Goal: Information Seeking & Learning: Check status

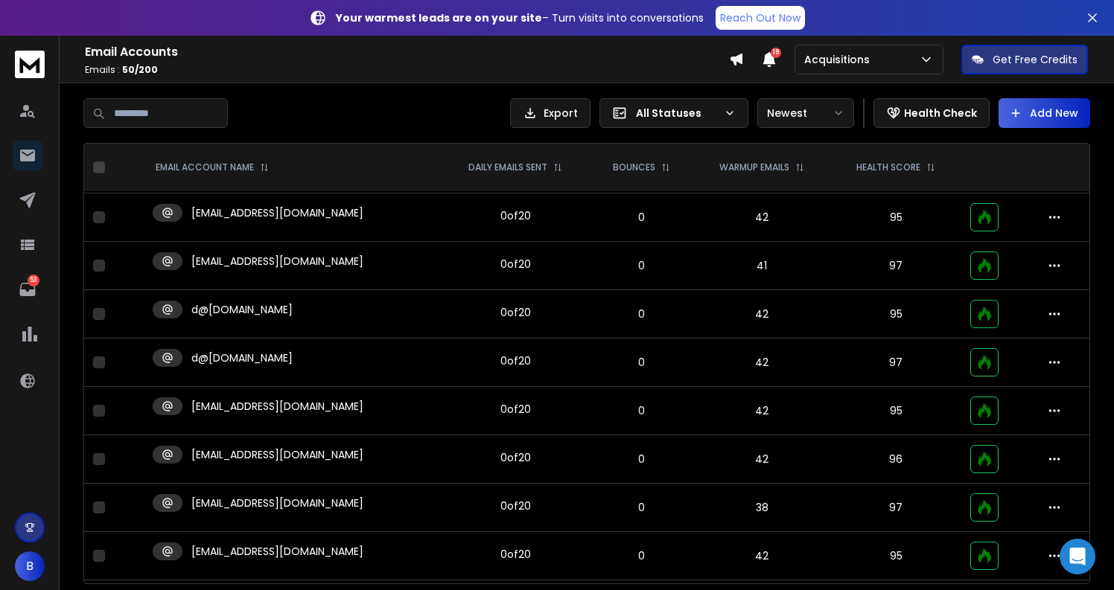
scroll to position [1540, 0]
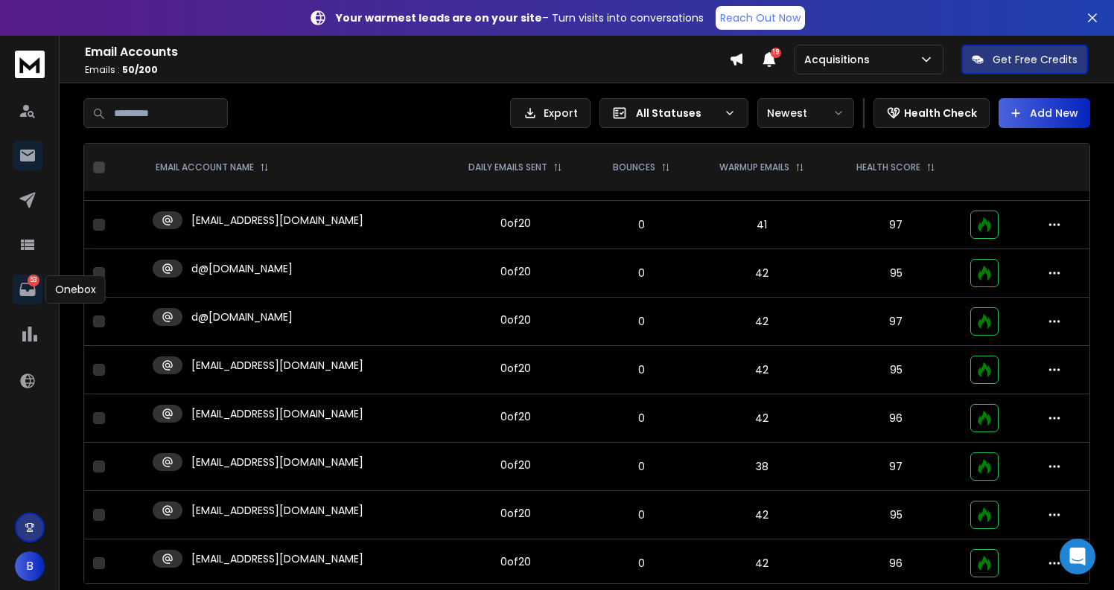
click at [25, 287] on icon at bounding box center [28, 290] width 18 height 18
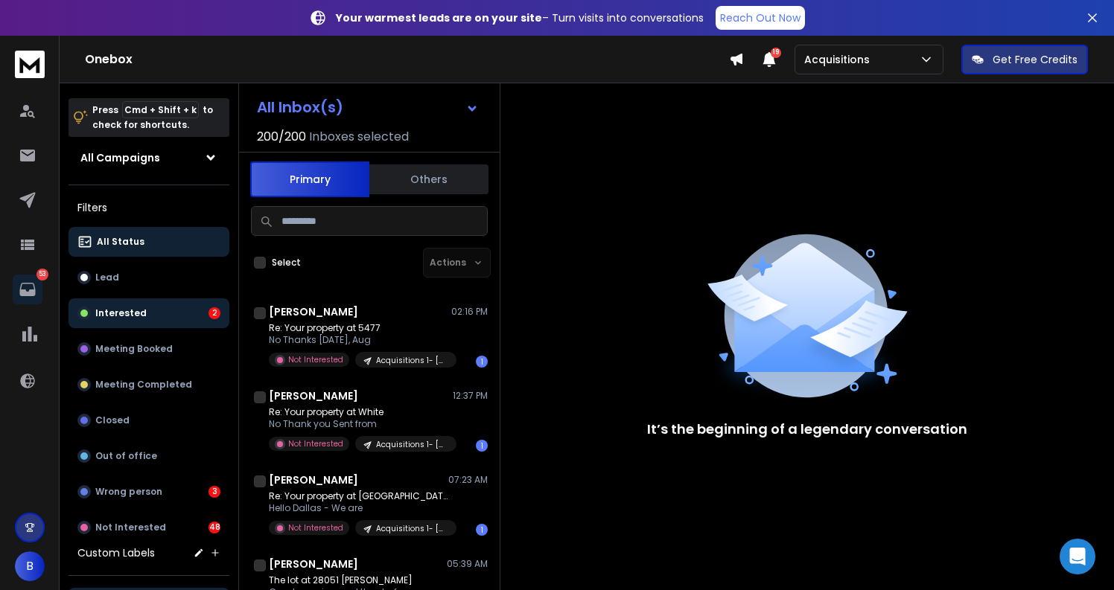
click at [100, 314] on p "Interested" at bounding box center [120, 314] width 51 height 12
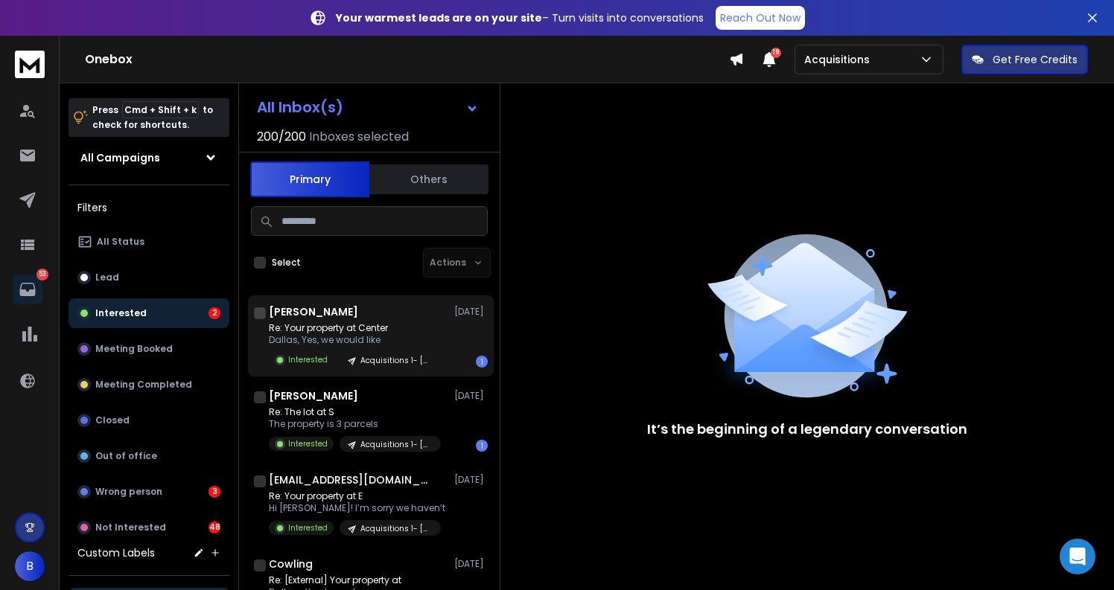
click at [399, 316] on div "[PERSON_NAME] [DATE]" at bounding box center [378, 312] width 219 height 15
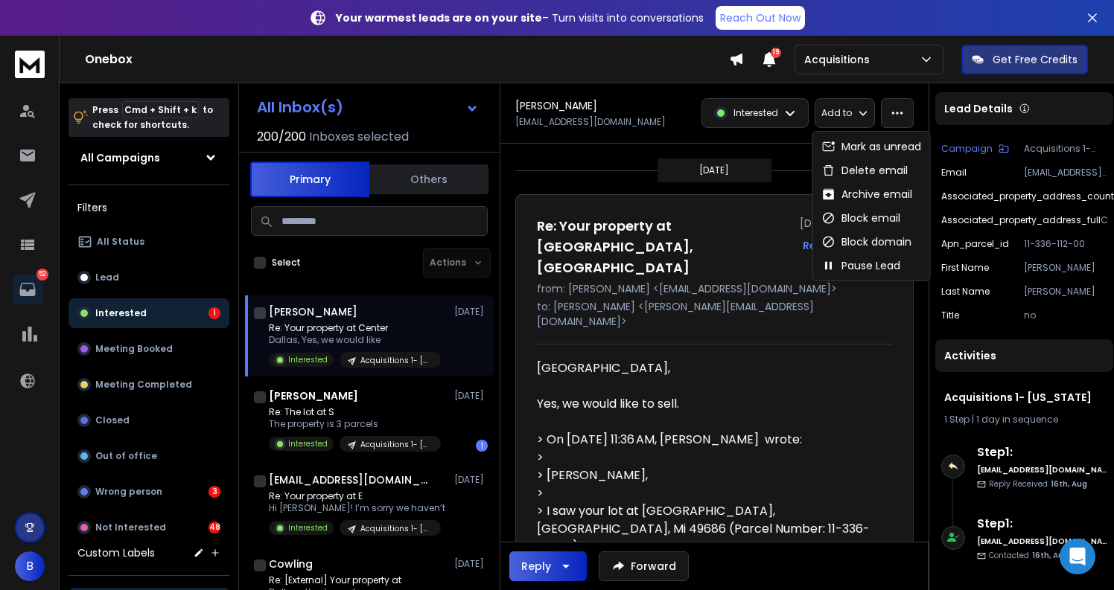
click at [914, 112] on button "button" at bounding box center [897, 113] width 33 height 30
click at [908, 147] on div "Mark as unread" at bounding box center [871, 146] width 99 height 15
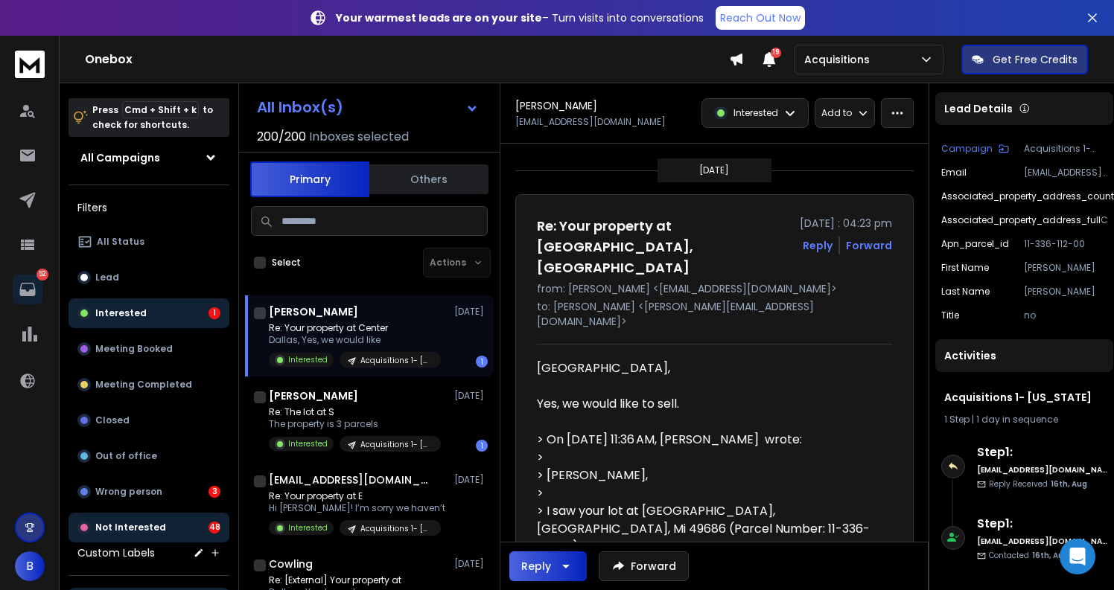
click at [156, 529] on p "Not Interested" at bounding box center [130, 528] width 71 height 12
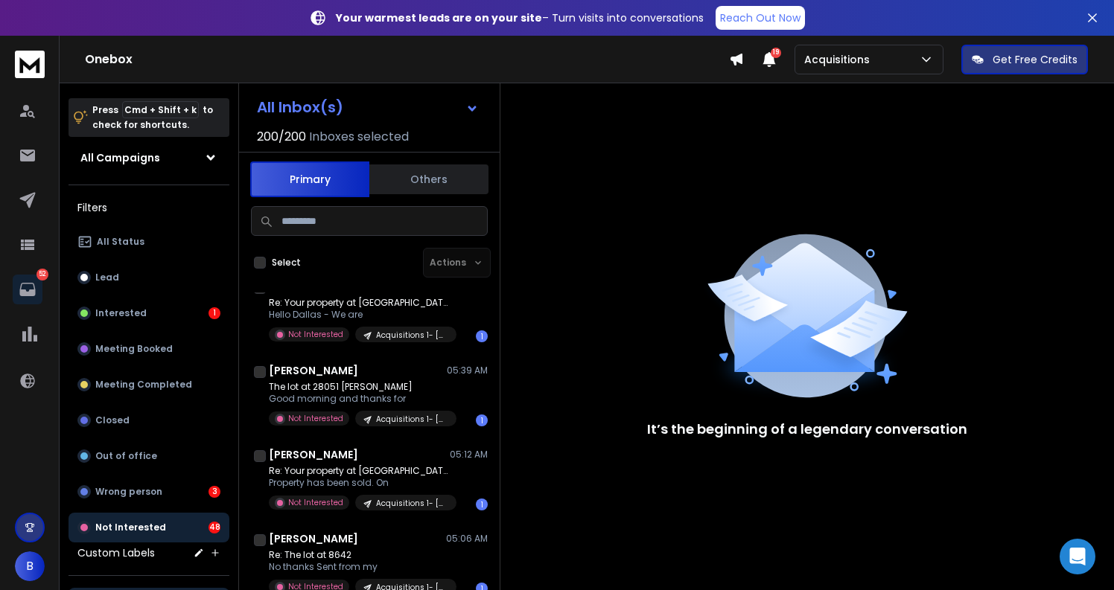
scroll to position [199, 0]
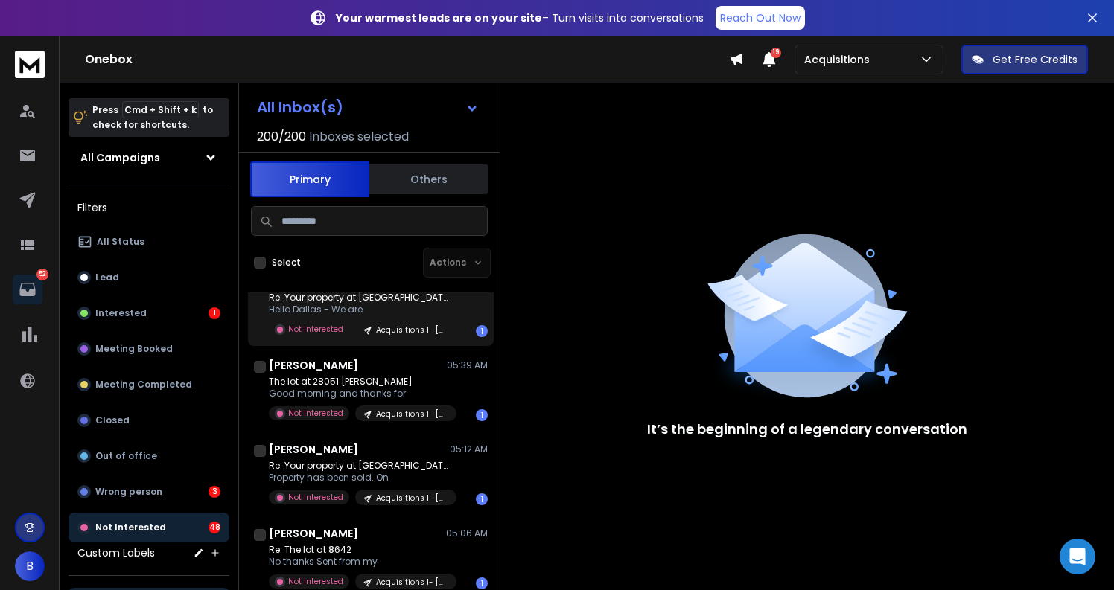
click at [404, 305] on p "Hello Dallas - We are" at bounding box center [358, 310] width 179 height 12
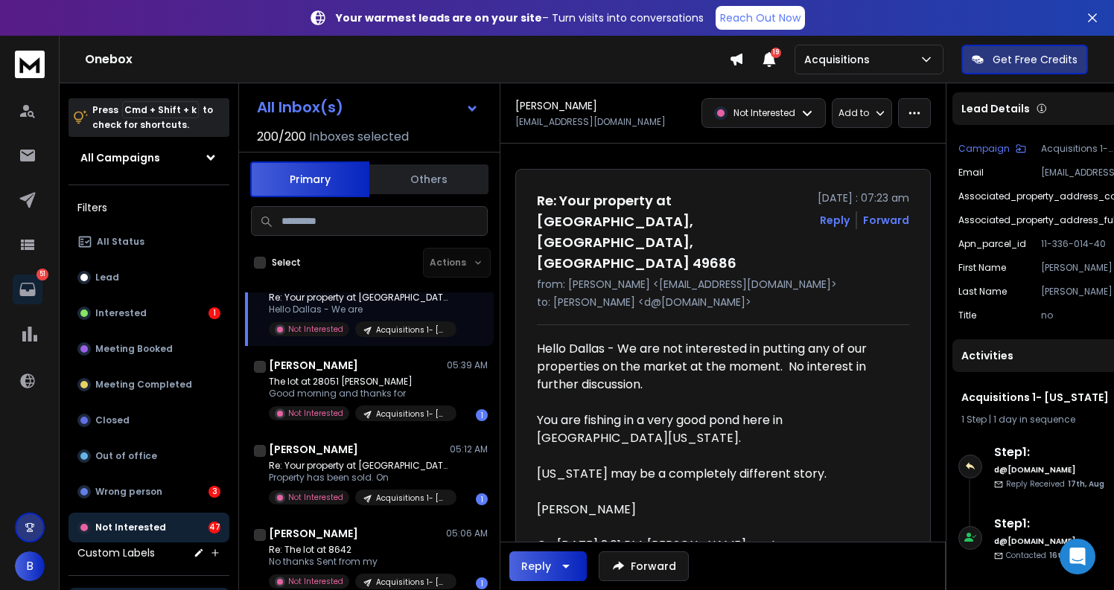
scroll to position [34, 0]
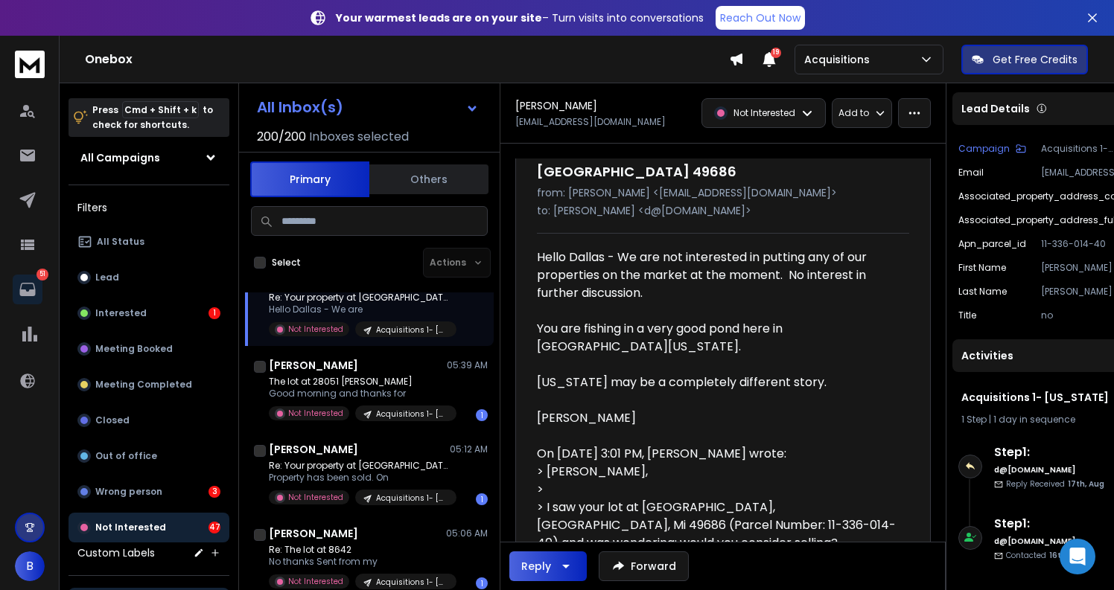
scroll to position [121, 0]
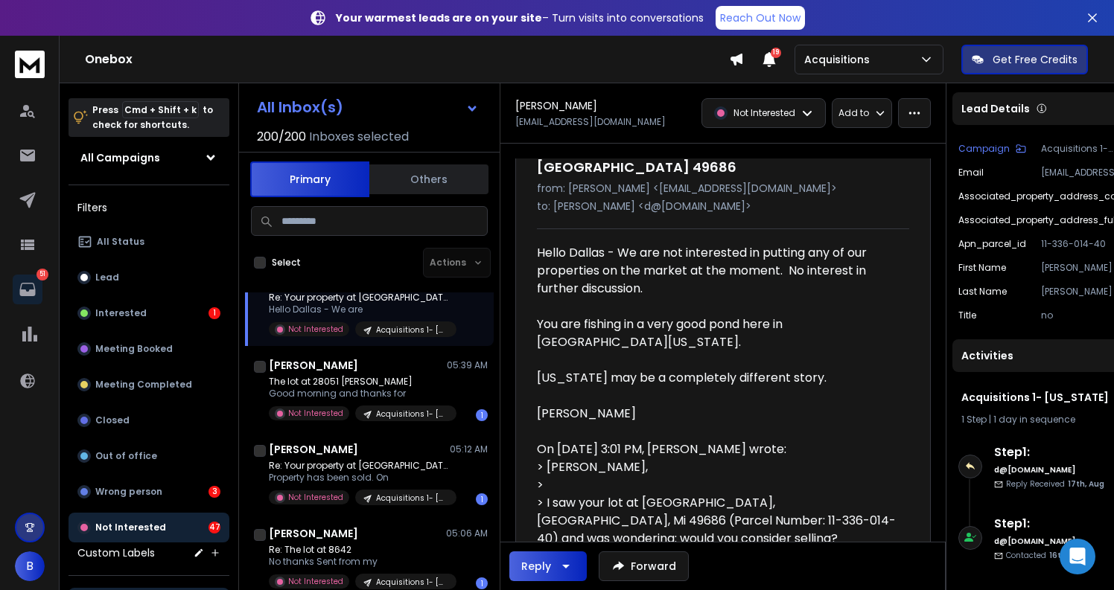
click at [742, 360] on div "Hello Dallas - We are not interested in putting any of our properties on the ma…" at bounding box center [723, 580] width 372 height 673
click at [725, 255] on div "Hello Dallas - We are not interested in putting any of our properties on the ma…" at bounding box center [723, 580] width 372 height 673
click at [701, 243] on div "Hello Dallas - We are not interested in putting any of our properties on the ma…" at bounding box center [723, 578] width 372 height 673
click at [723, 247] on div "Hello Dallas - We are not interested in putting any of our properties on the ma…" at bounding box center [723, 578] width 372 height 673
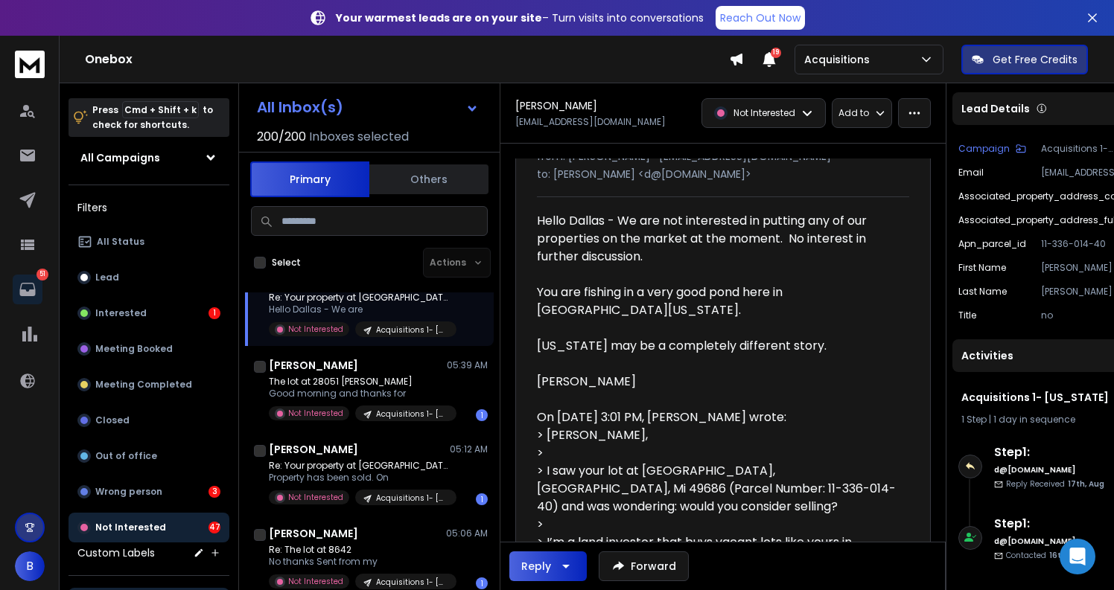
scroll to position [154, 0]
click at [686, 327] on div "Hello Dallas - We are not interested in putting any of our properties on the ma…" at bounding box center [723, 547] width 372 height 673
click at [704, 270] on div "Hello Dallas - We are not interested in putting any of our properties on the ma…" at bounding box center [723, 547] width 372 height 673
click at [724, 240] on div "Hello Dallas - We are not interested in putting any of our properties on the ma…" at bounding box center [723, 547] width 372 height 673
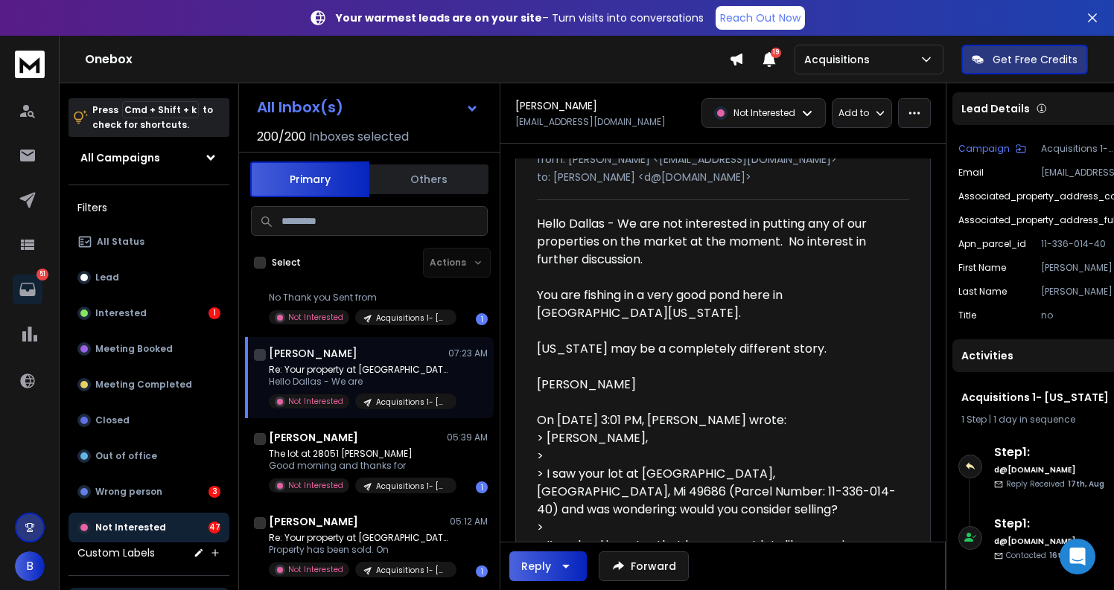
scroll to position [116, 0]
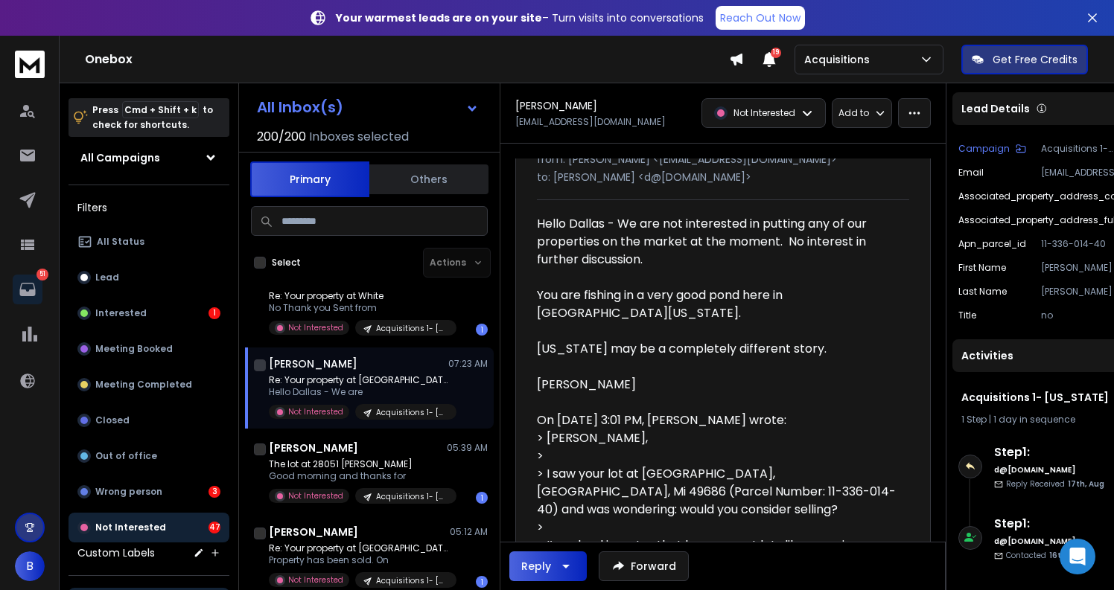
click at [447, 378] on p "Re: Your property at [GEOGRAPHIC_DATA]" at bounding box center [358, 381] width 179 height 12
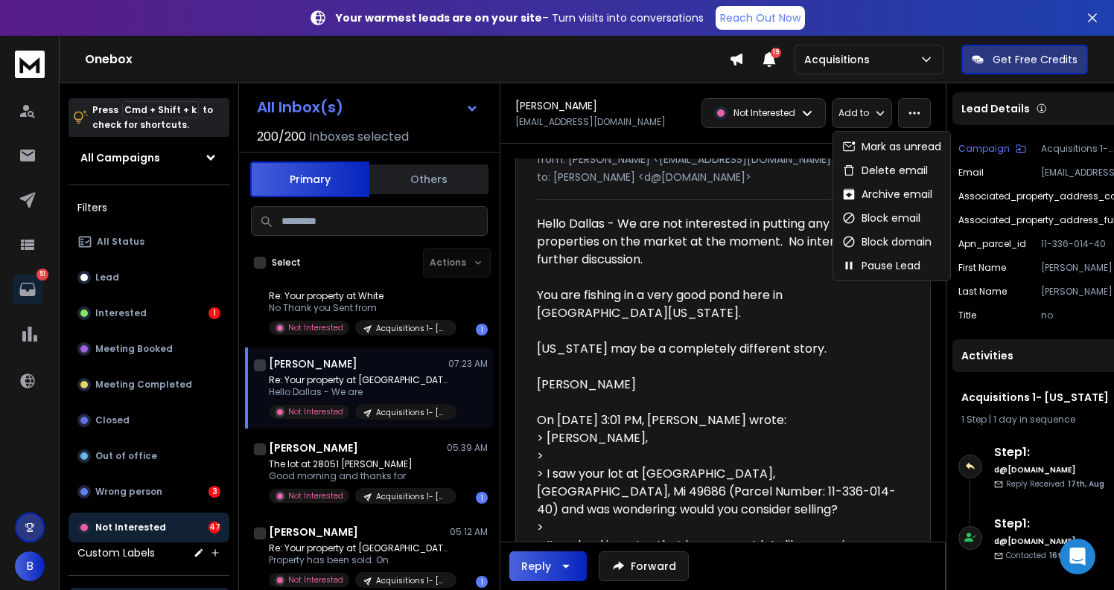
click at [921, 118] on icon "button" at bounding box center [914, 112] width 13 height 13
click at [924, 139] on div "Mark as unread" at bounding box center [891, 146] width 99 height 15
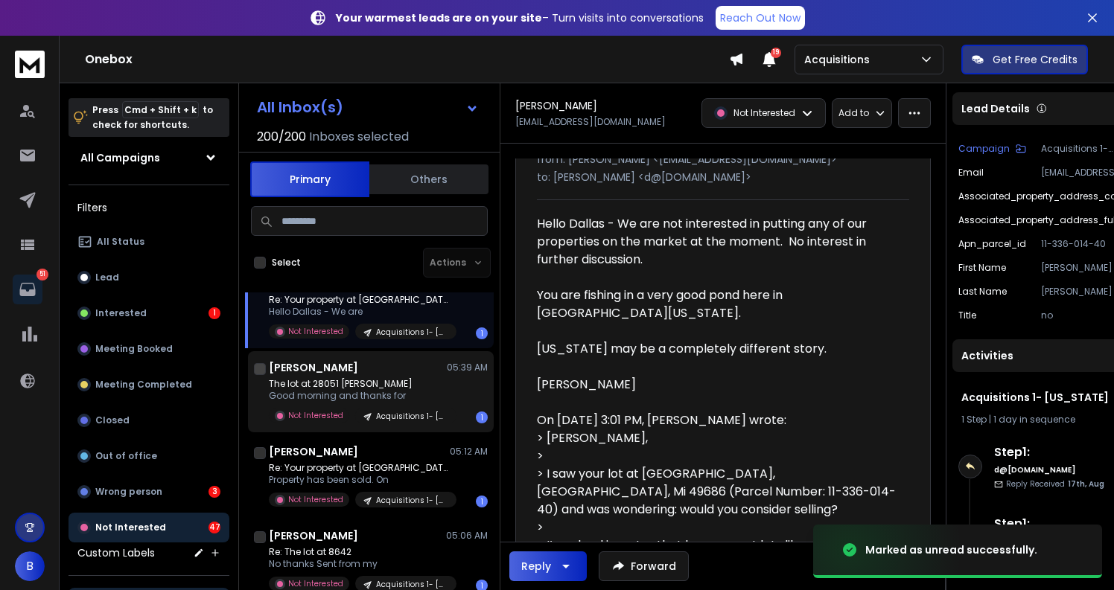
scroll to position [200, 0]
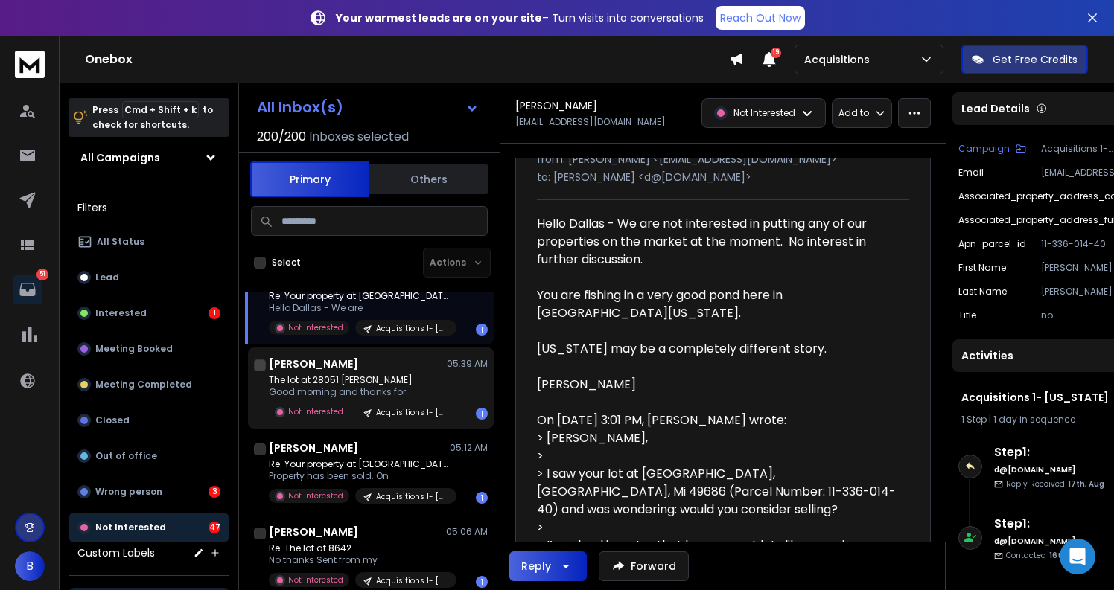
click at [425, 368] on div "[PERSON_NAME] 05:39 AM" at bounding box center [378, 364] width 219 height 15
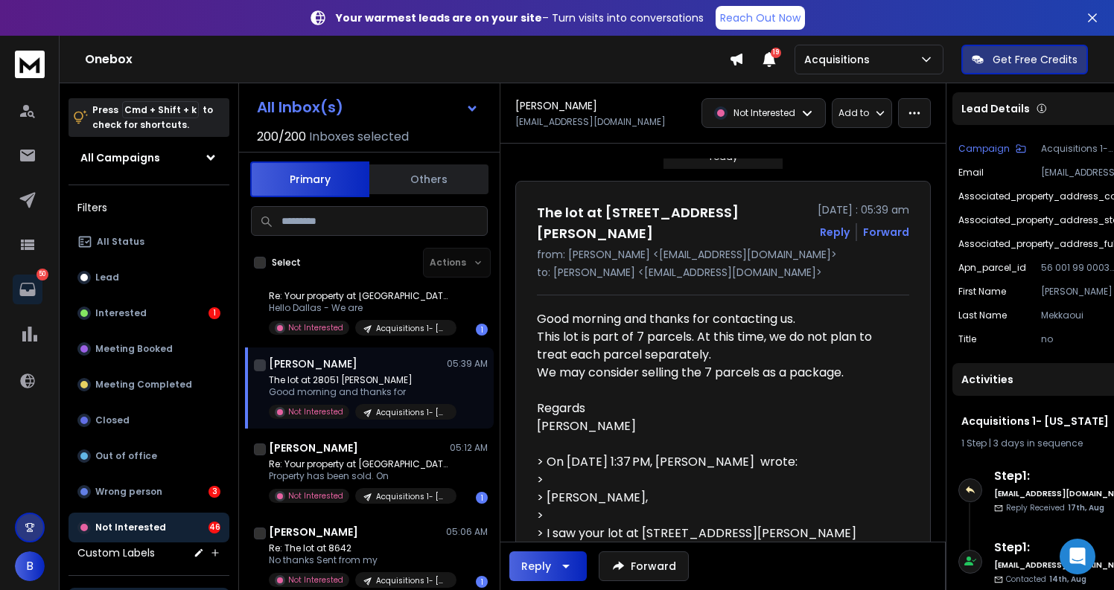
scroll to position [0, 0]
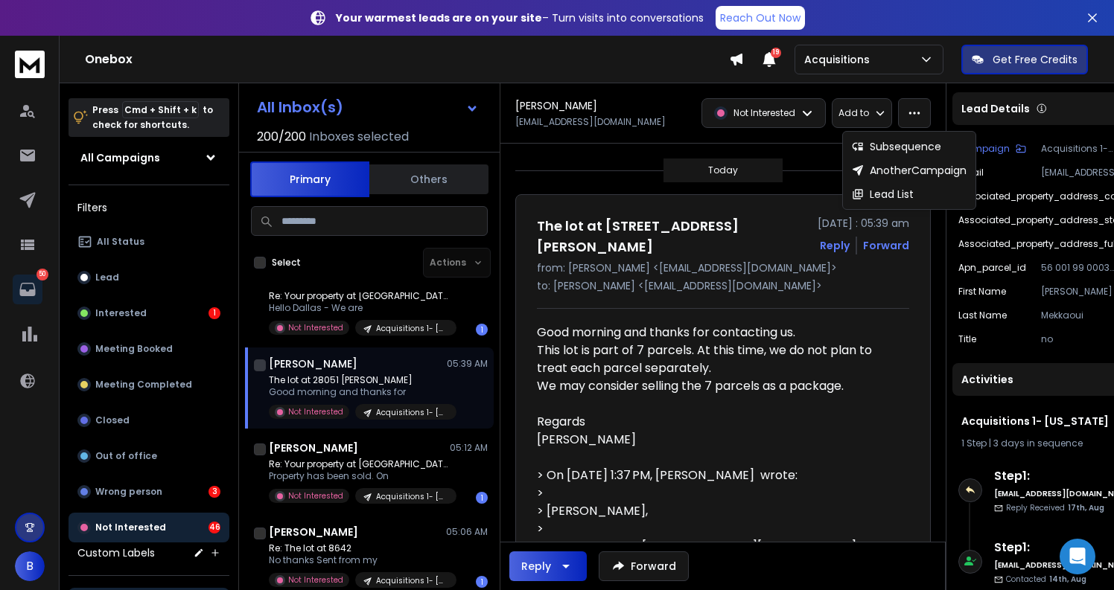
click at [872, 122] on div "Add to" at bounding box center [861, 113] width 59 height 28
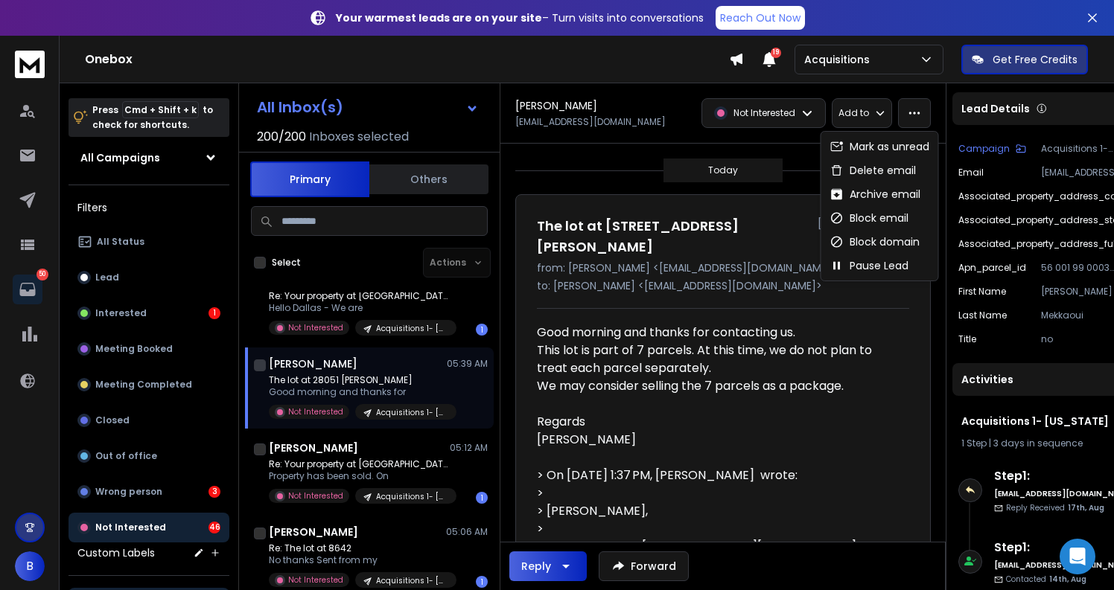
click at [921, 113] on icon "button" at bounding box center [914, 112] width 13 height 13
click at [909, 144] on div "Mark as unread" at bounding box center [879, 146] width 99 height 15
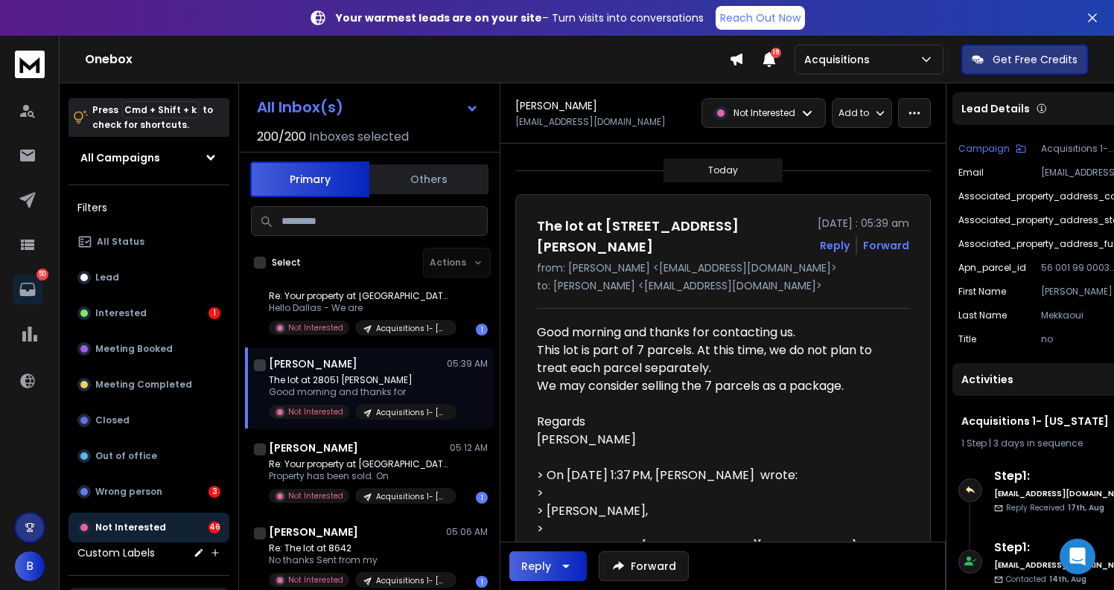
click at [795, 115] on p "Not Interested" at bounding box center [764, 113] width 62 height 12
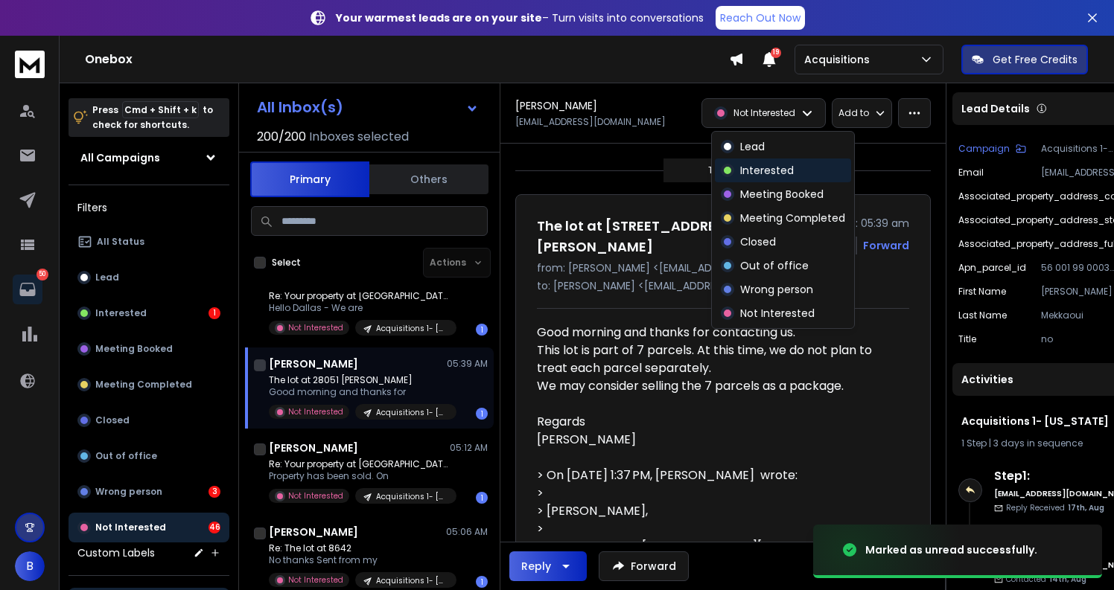
click at [777, 174] on p "Interested" at bounding box center [767, 170] width 54 height 15
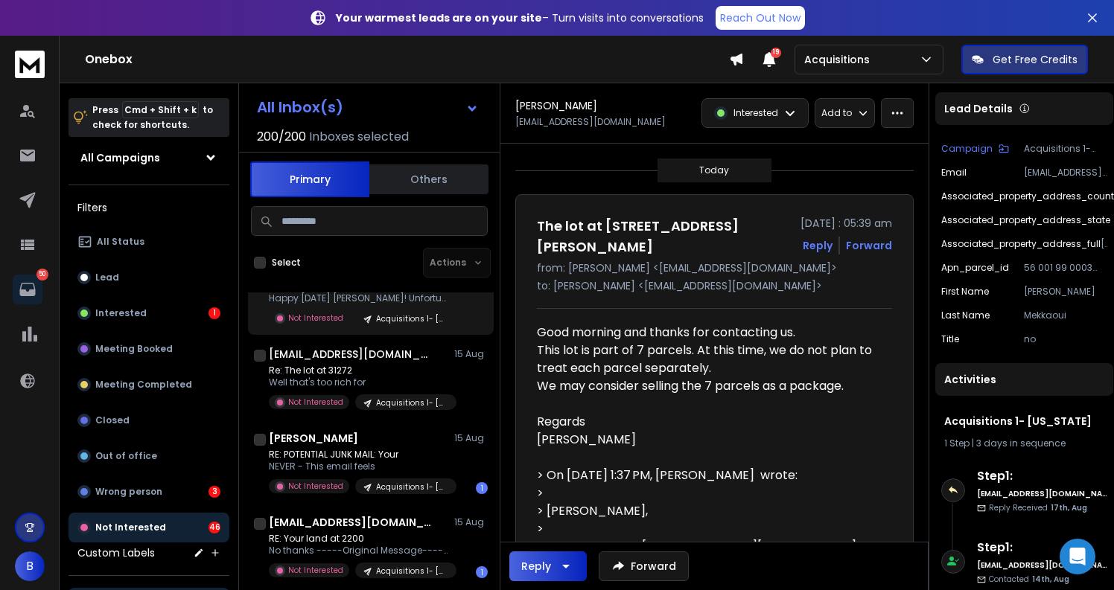
scroll to position [1315, 0]
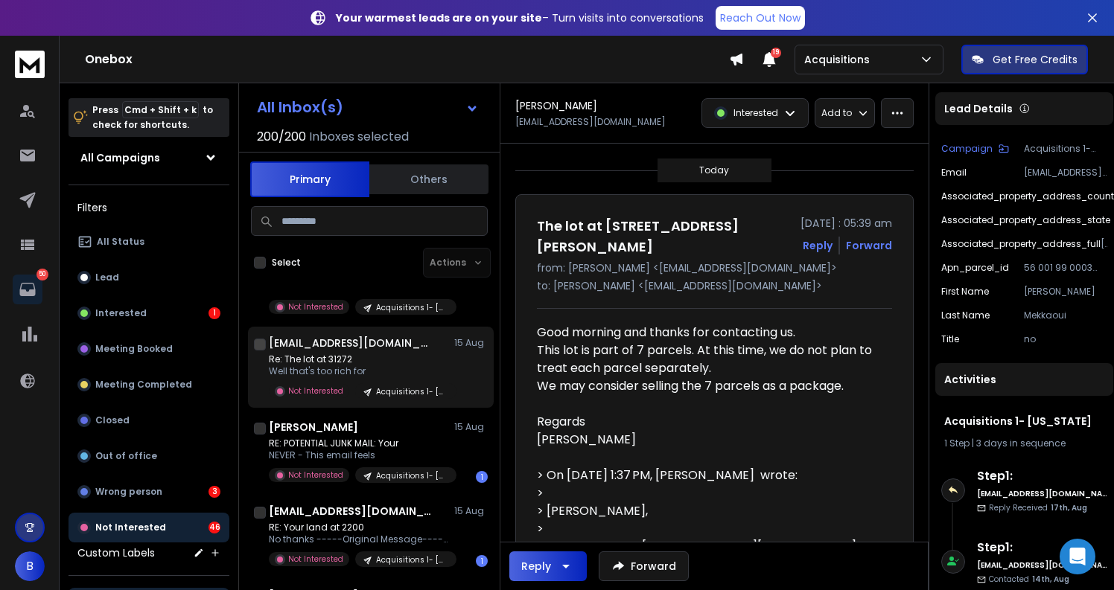
click at [410, 370] on p "Well that's too rich for" at bounding box center [358, 372] width 179 height 12
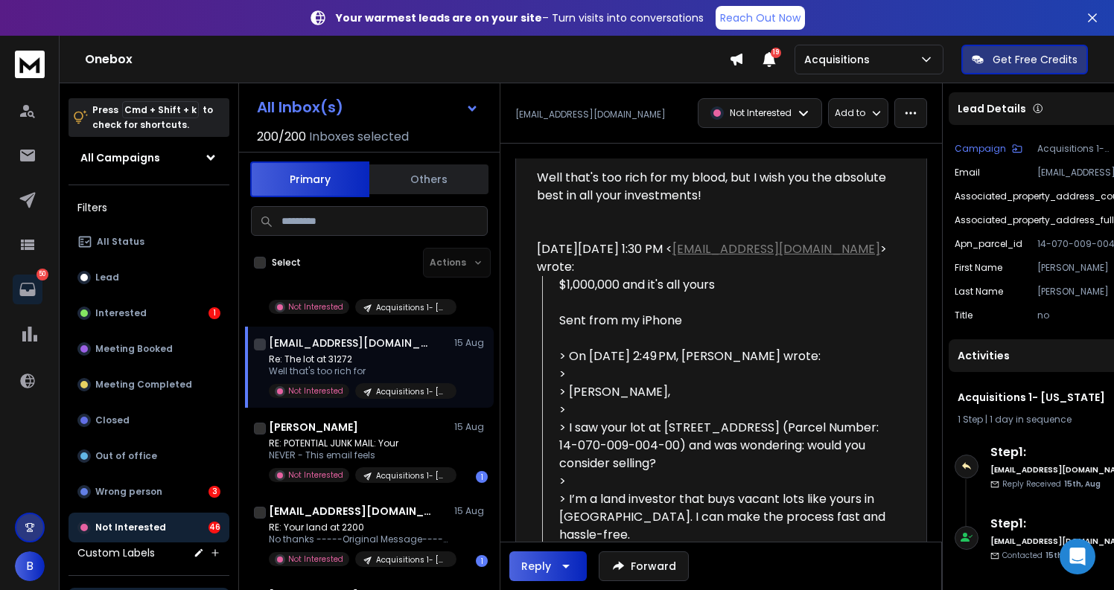
scroll to position [143, 0]
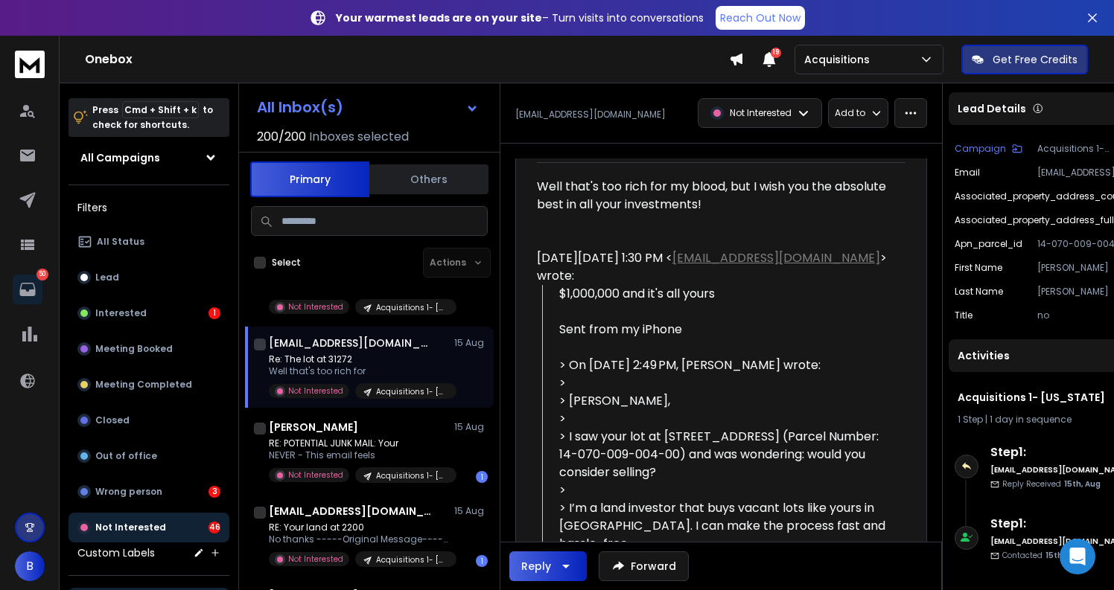
click at [650, 315] on div "$1,000,000 and it's all yours Sent from my iPhone > On [DATE] 2:49 PM, [PERSON_…" at bounding box center [717, 562] width 351 height 554
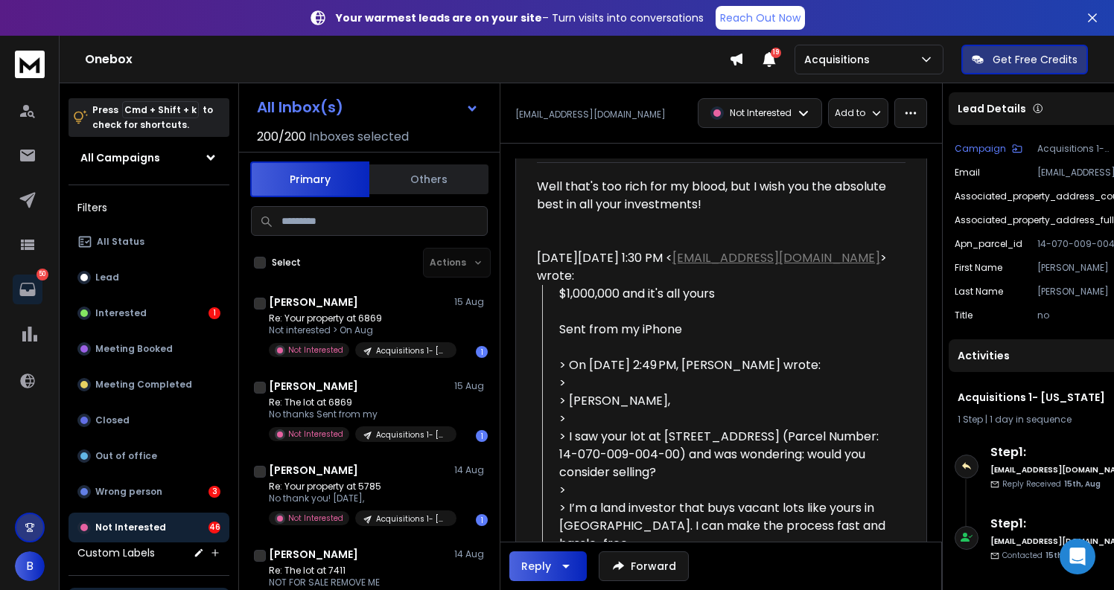
scroll to position [2011, 0]
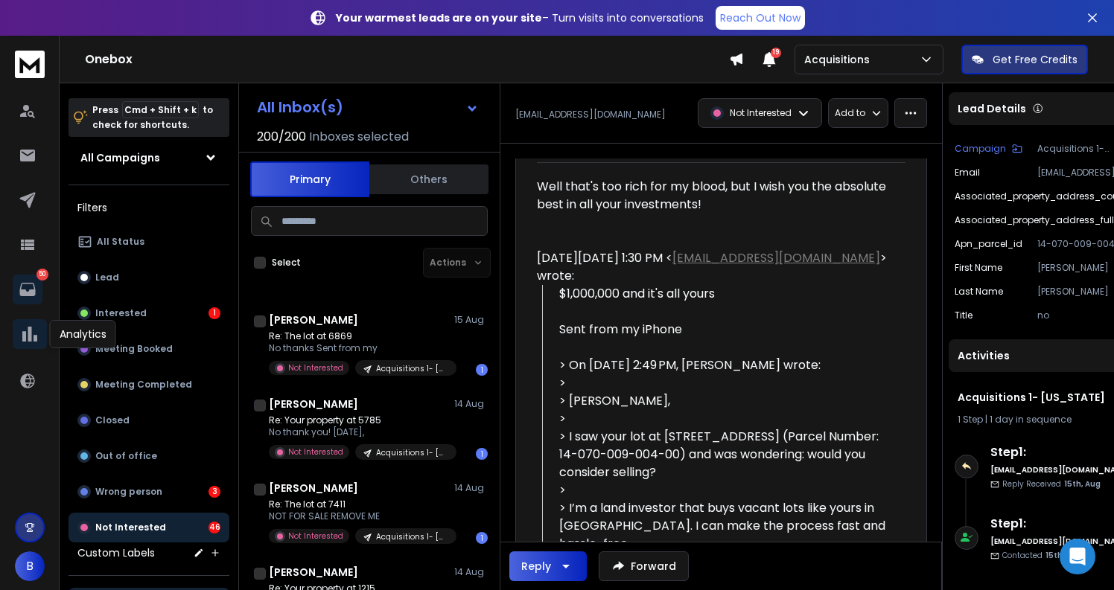
click at [33, 342] on icon at bounding box center [30, 334] width 22 height 22
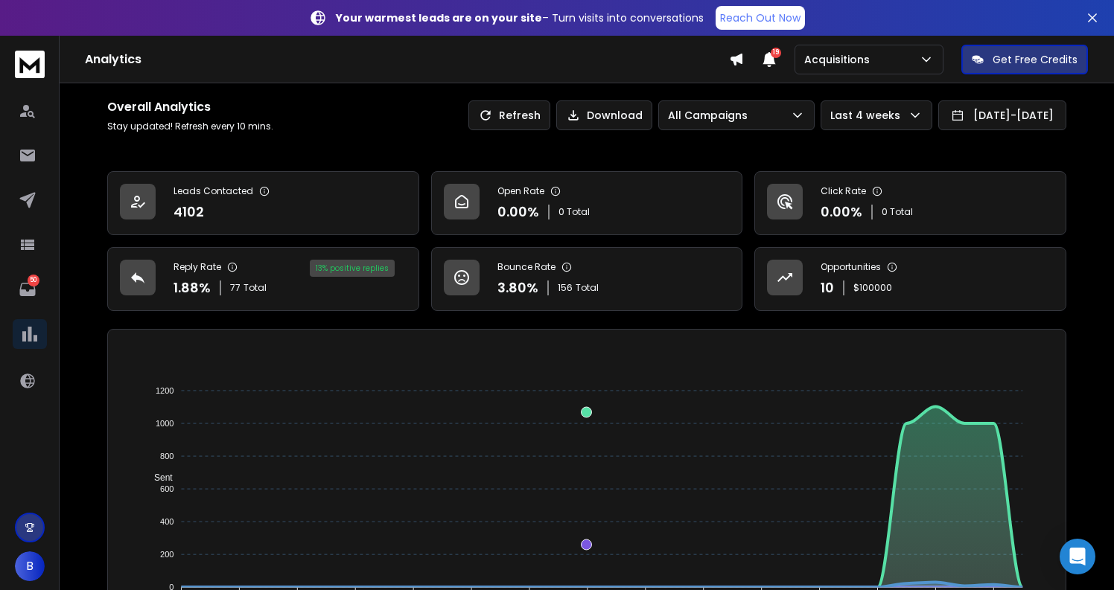
click at [622, 153] on div "Overall Analytics Stay updated! Refresh every 10 mins. Refresh Download All Cam…" at bounding box center [586, 480] width 959 height 764
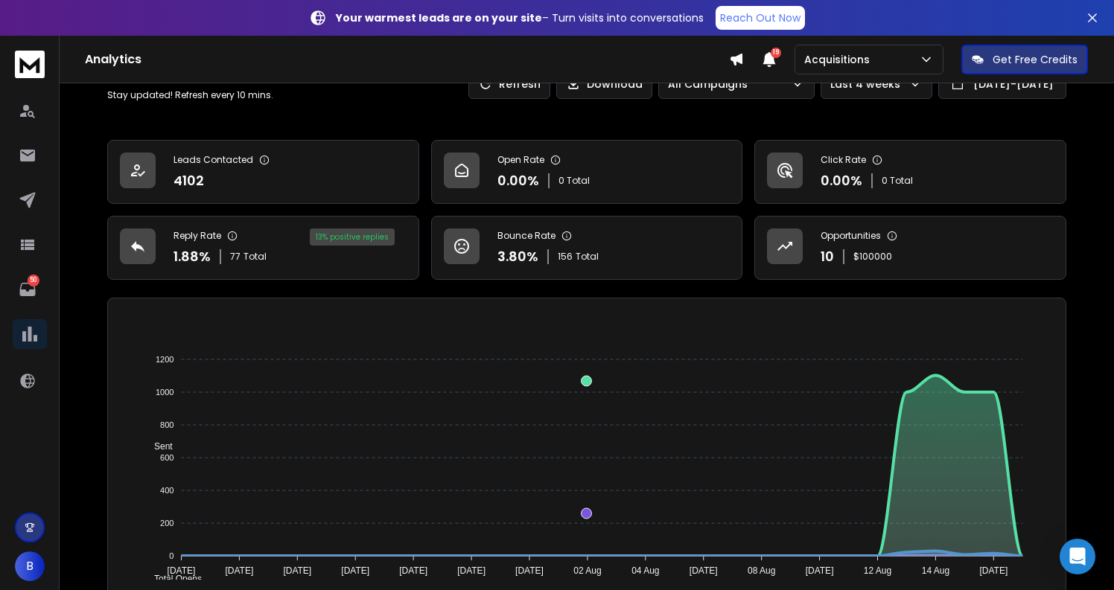
scroll to position [44, 0]
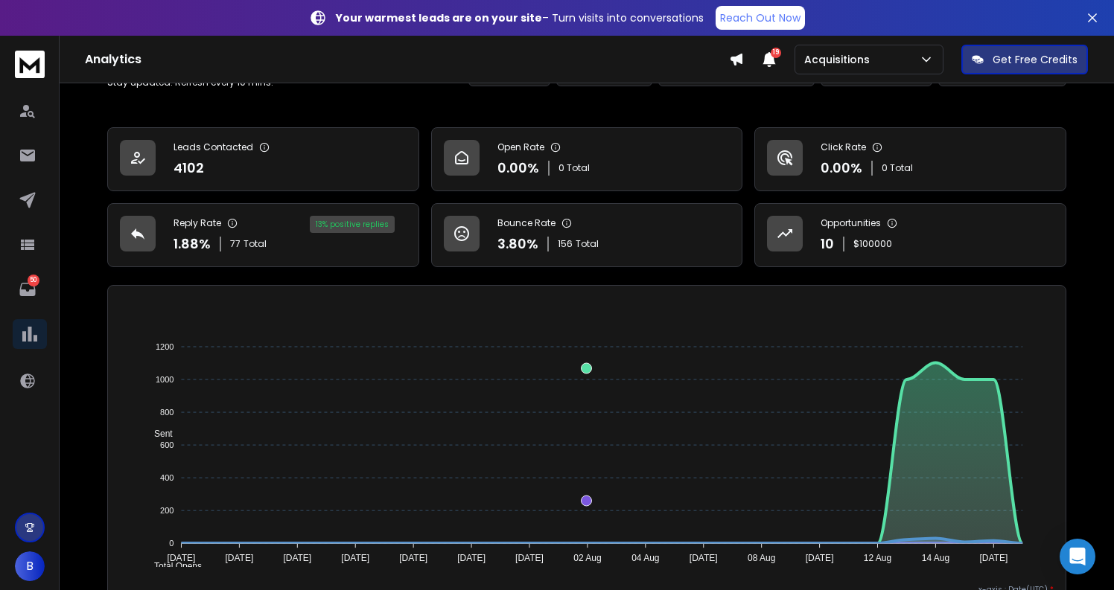
click at [580, 272] on div "Leads Contacted 4102 Open Rate 0.00 % 0 Total Click Rate 0.00 % 0 Total Reply R…" at bounding box center [586, 372] width 959 height 490
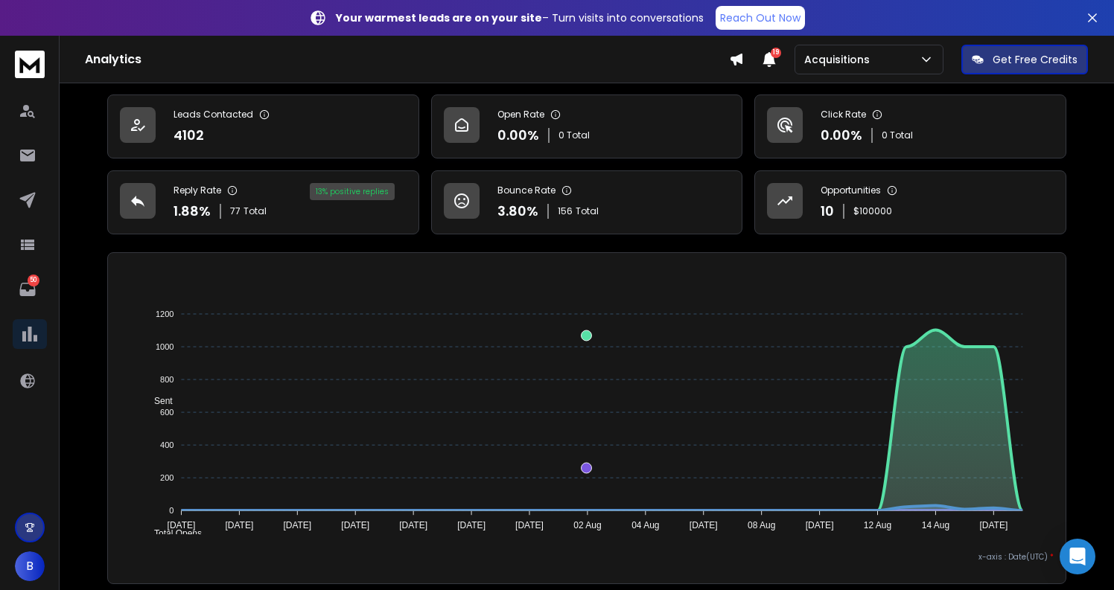
scroll to position [75, 0]
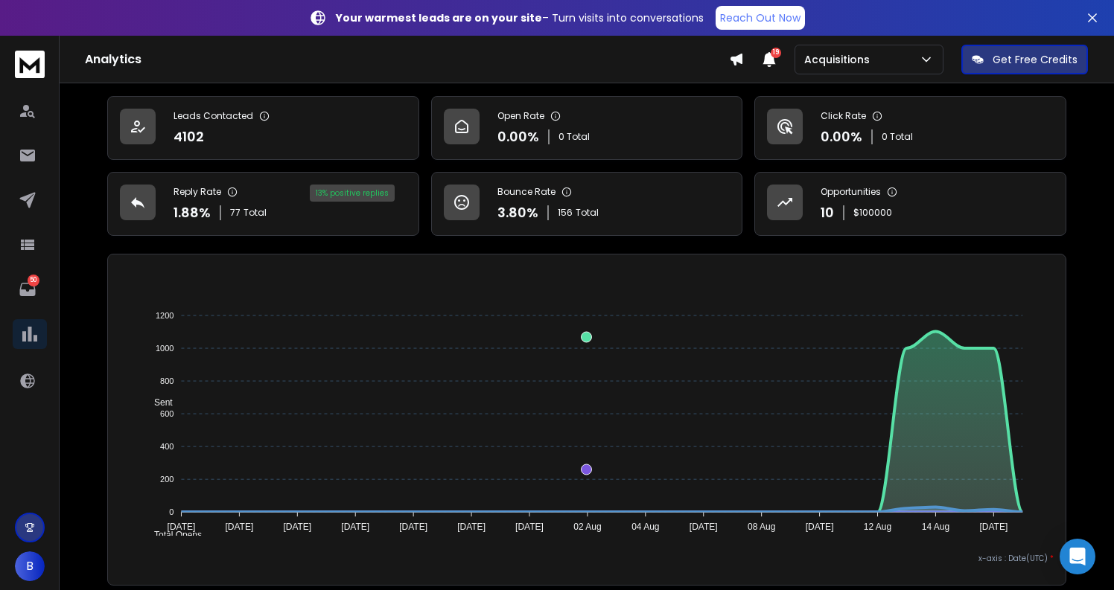
click at [580, 272] on div "Sent Total Opens Unique Opens Links Clicked Total Replies 1200 1200 1000 1000 8…" at bounding box center [586, 420] width 959 height 332
click at [895, 258] on div "Sent Total Opens Unique Opens Links Clicked Total Replies 1200 1200 1000 1000 8…" at bounding box center [586, 420] width 959 height 332
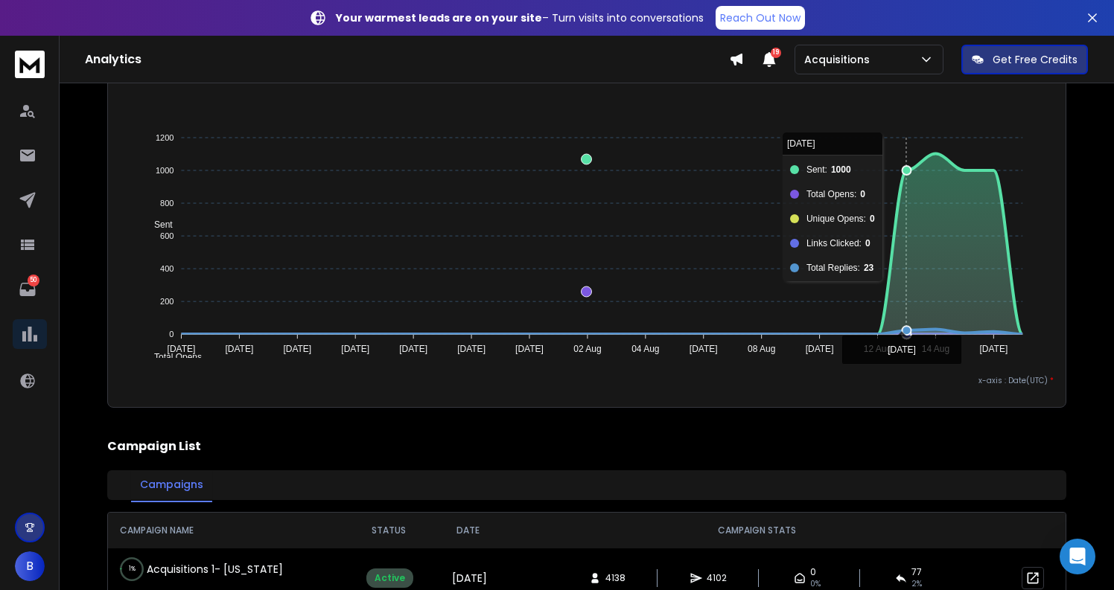
scroll to position [287, 0]
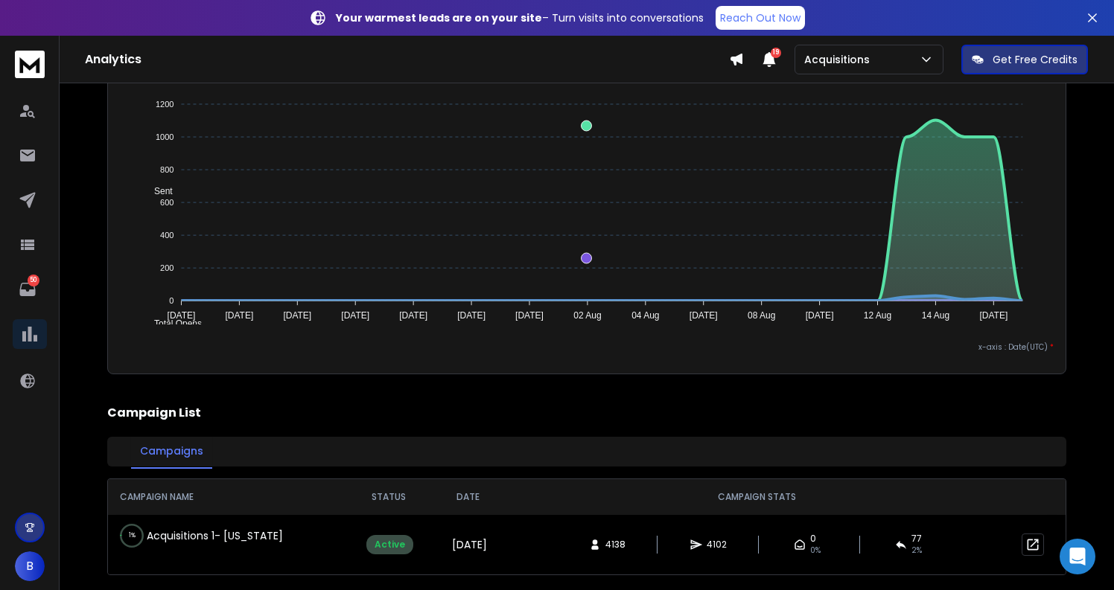
click at [646, 414] on h2 "Campaign List" at bounding box center [586, 413] width 959 height 18
click at [652, 385] on div "Overall Analytics Stay updated! Refresh every 10 mins. Refresh Download All Cam…" at bounding box center [586, 194] width 959 height 764
click at [621, 400] on div "Overall Analytics Stay updated! Refresh every 10 mins. Refresh Download All Cam…" at bounding box center [586, 194] width 959 height 764
click at [635, 399] on div "Overall Analytics Stay updated! Refresh every 10 mins. Refresh Download All Cam…" at bounding box center [586, 194] width 959 height 764
click at [649, 399] on div "Overall Analytics Stay updated! Refresh every 10 mins. Refresh Download All Cam…" at bounding box center [586, 194] width 959 height 764
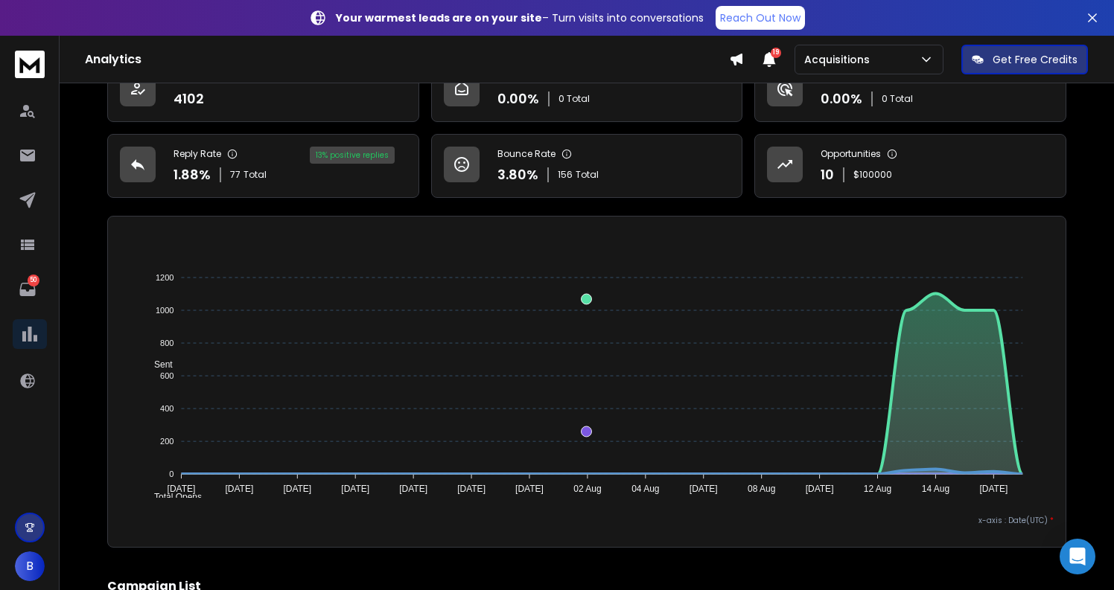
scroll to position [0, 0]
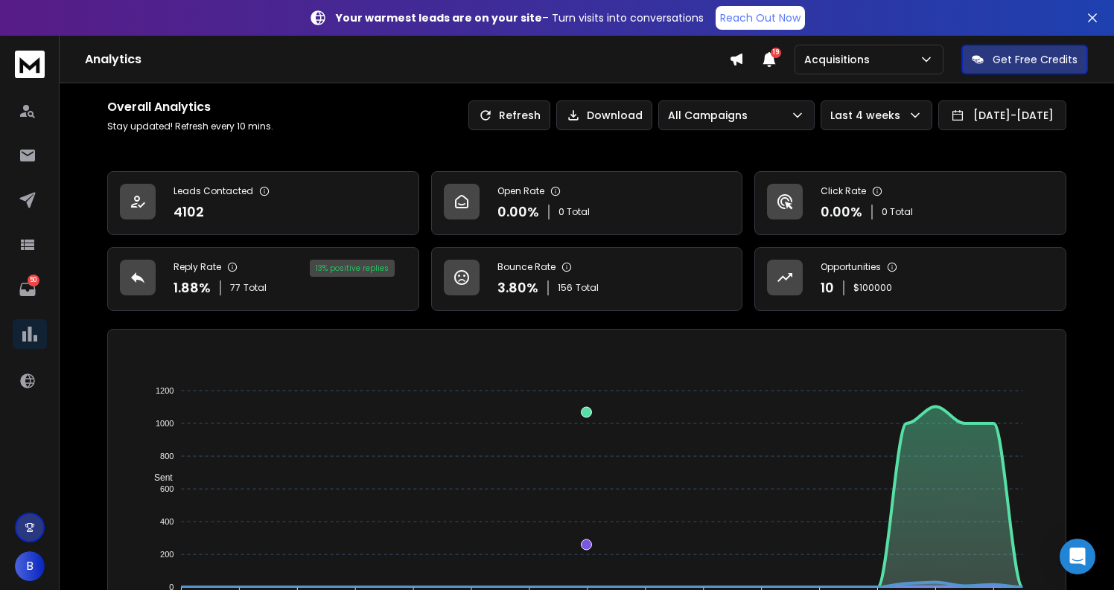
click at [652, 136] on div "Overall Analytics Stay updated! Refresh every 10 mins. Refresh Download All Cam…" at bounding box center [586, 119] width 959 height 43
click at [636, 144] on div "Overall Analytics Stay updated! Refresh every 10 mins. Refresh Download All Cam…" at bounding box center [586, 480] width 959 height 764
drag, startPoint x: 655, startPoint y: 142, endPoint x: 650, endPoint y: 136, distance: 7.9
click at [651, 137] on div "Overall Analytics Stay updated! Refresh every 10 mins. Refresh Download All Cam…" at bounding box center [586, 480] width 959 height 764
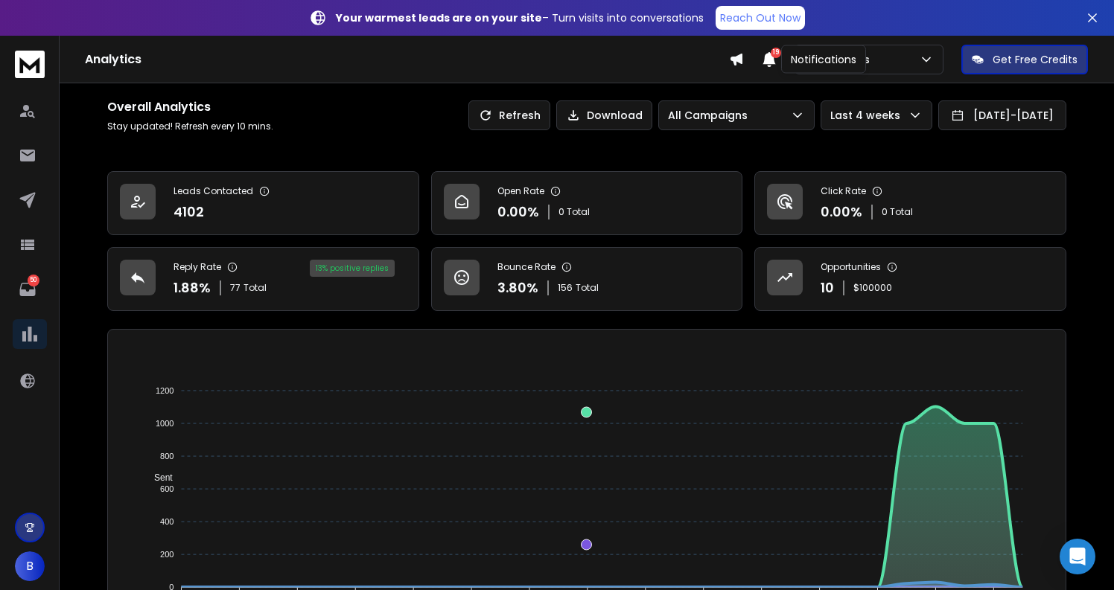
click at [769, 58] on icon at bounding box center [768, 58] width 13 height 15
click at [624, 138] on div "Overall Analytics Stay updated! Refresh every 10 mins. Refresh Download All Cam…" at bounding box center [586, 119] width 959 height 43
click at [607, 51] on h1 "Analytics" at bounding box center [407, 60] width 644 height 18
click at [537, 144] on div "Overall Analytics Stay updated! Refresh every 10 mins. Refresh Download All Cam…" at bounding box center [586, 480] width 959 height 764
click at [578, 67] on h1 "Analytics" at bounding box center [407, 60] width 644 height 18
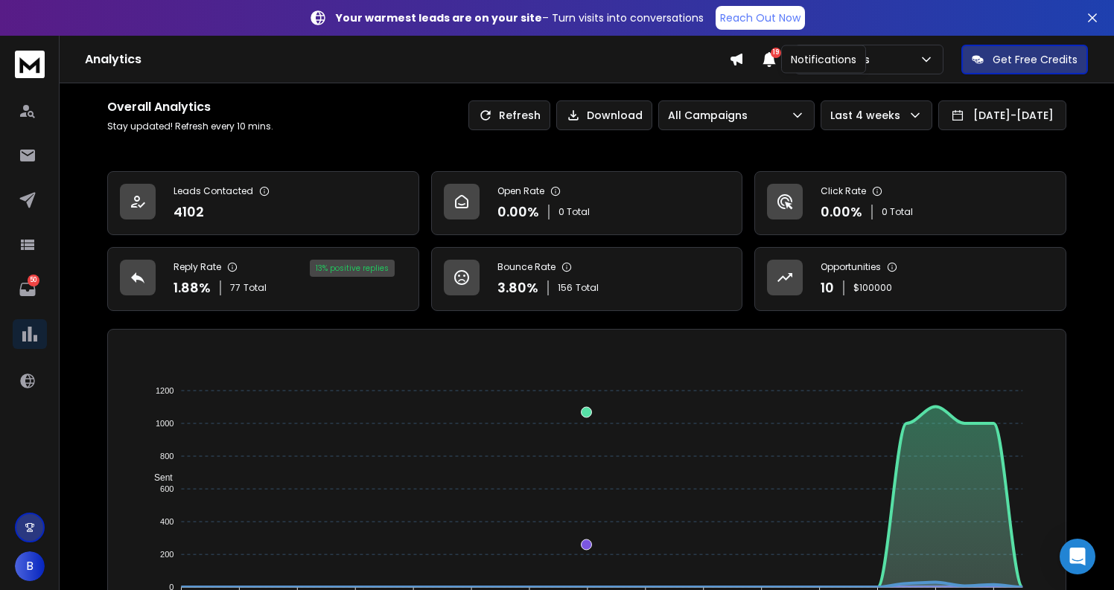
click at [766, 56] on icon at bounding box center [768, 58] width 13 height 15
click at [620, 59] on h1 "Analytics" at bounding box center [407, 60] width 644 height 18
click at [574, 57] on h1 "Analytics" at bounding box center [407, 60] width 644 height 18
click at [552, 66] on div "Analytics 19 Acquisitions Get Free Credits" at bounding box center [557, 60] width 1114 height 48
click at [545, 156] on div "Overall Analytics Stay updated! Refresh every 10 mins. Refresh Download All Cam…" at bounding box center [586, 480] width 959 height 764
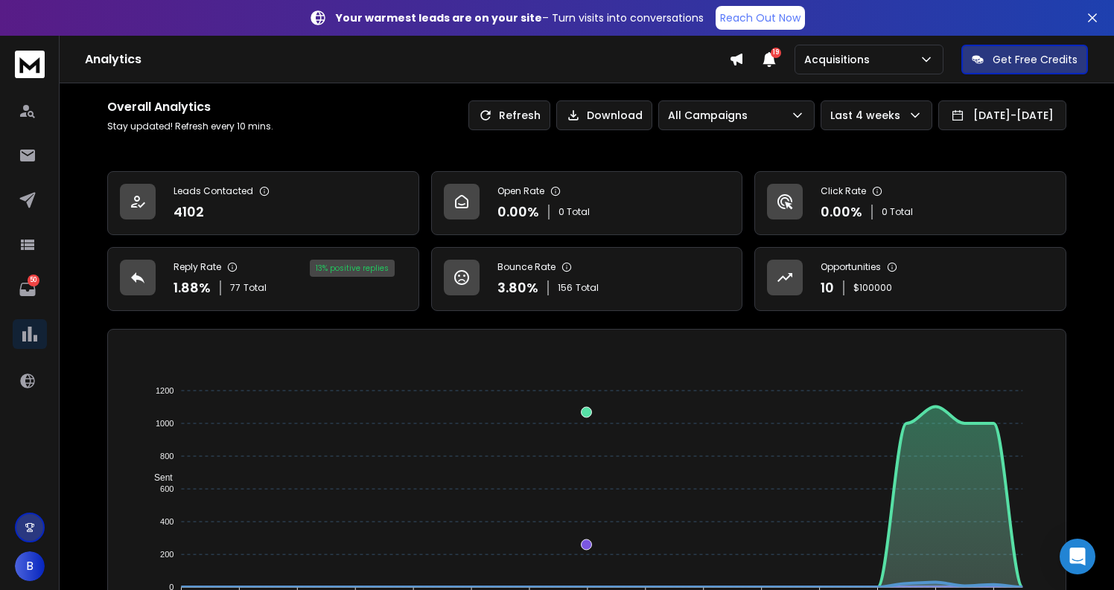
click at [548, 74] on div "Analytics 19 Acquisitions Get Free Credits" at bounding box center [557, 60] width 1114 height 48
click at [542, 51] on h1 "Analytics" at bounding box center [407, 60] width 644 height 18
click at [542, 49] on div "Analytics 19 Acquisitions Get Free Credits" at bounding box center [557, 60] width 1114 height 48
click at [528, 151] on div "Overall Analytics Stay updated! Refresh every 10 mins. Refresh Download All Cam…" at bounding box center [586, 480] width 959 height 764
click at [532, 289] on p "3.80 %" at bounding box center [517, 288] width 41 height 21
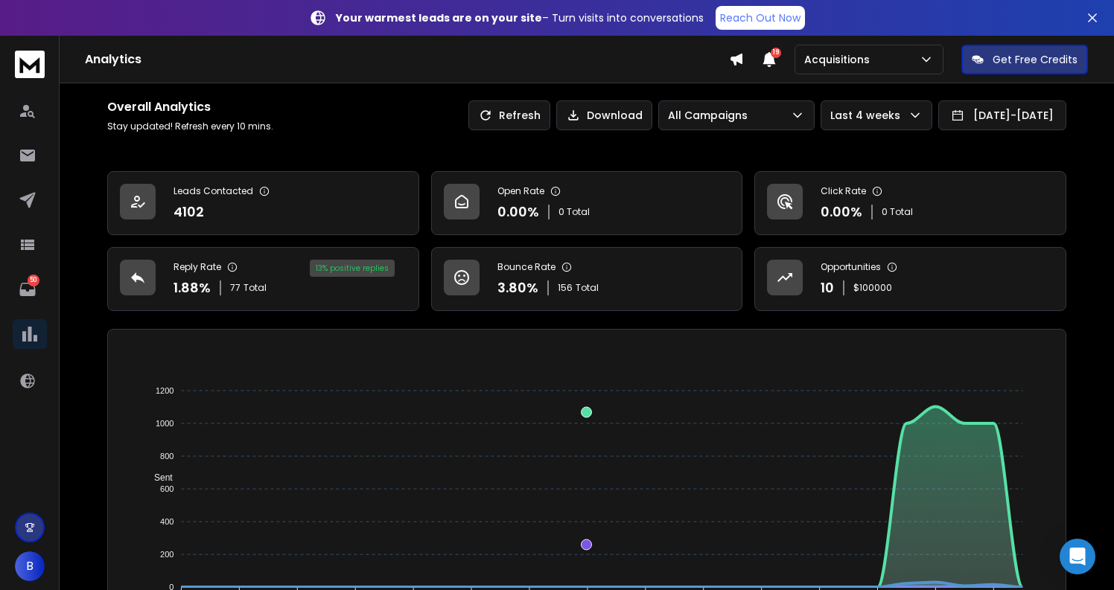
click at [580, 285] on span "Total" at bounding box center [587, 288] width 23 height 12
click at [563, 265] on icon at bounding box center [566, 267] width 10 height 10
click at [537, 293] on div "3.80 % 156 Total" at bounding box center [547, 288] width 101 height 21
click at [544, 289] on div "3.80 % 156 Total" at bounding box center [547, 288] width 101 height 21
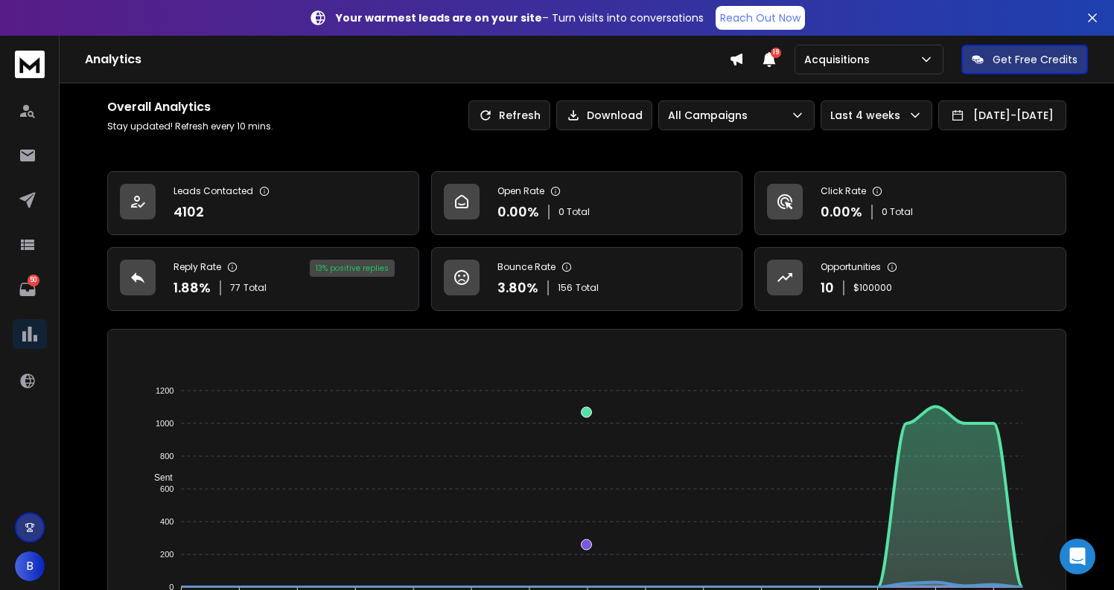
click at [544, 289] on div "3.80 % 156 Total" at bounding box center [547, 288] width 101 height 21
click at [566, 263] on icon at bounding box center [566, 267] width 9 height 9
click at [663, 134] on div "Overall Analytics Stay updated! Refresh every 10 mins. Refresh Download All Cam…" at bounding box center [586, 119] width 959 height 43
